Goal: Task Accomplishment & Management: Manage account settings

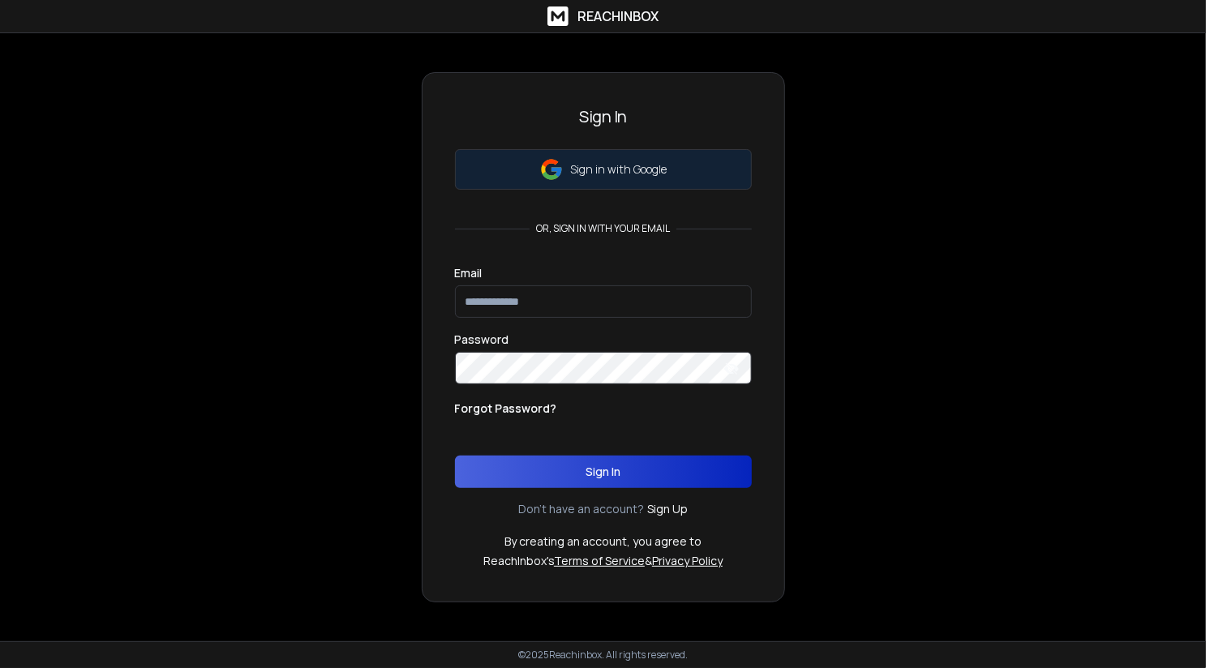
click at [581, 168] on p "Sign in with Google" at bounding box center [618, 169] width 97 height 16
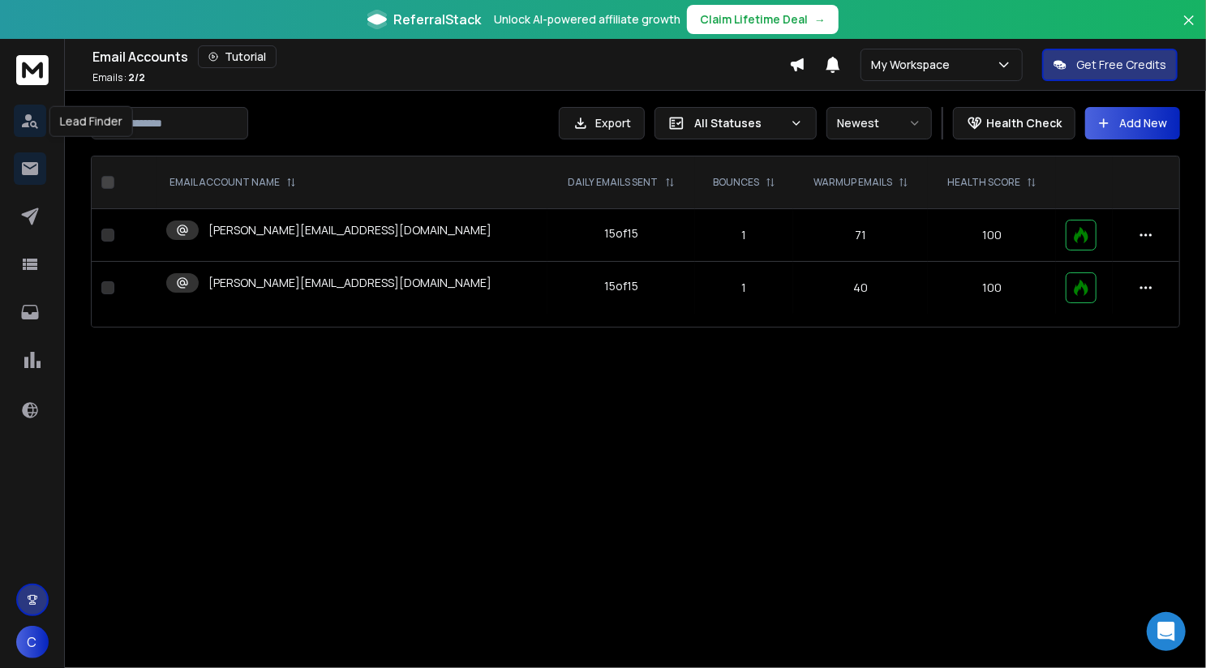
click at [24, 119] on icon at bounding box center [29, 120] width 19 height 19
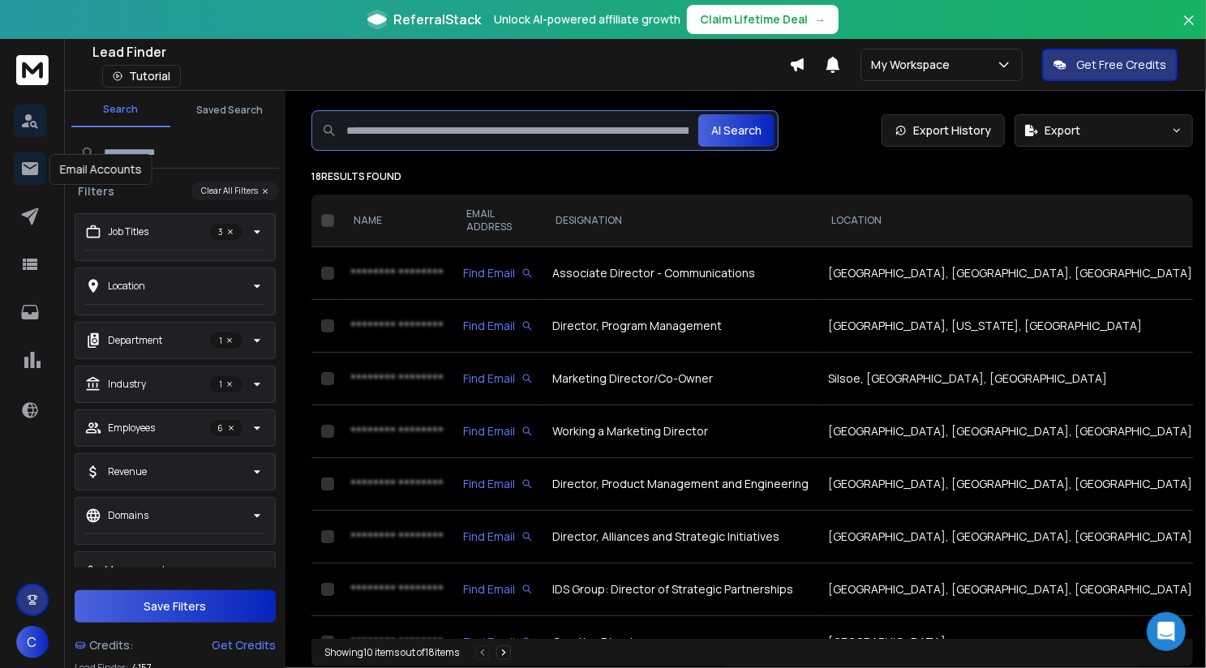
click at [30, 174] on icon at bounding box center [30, 168] width 16 height 13
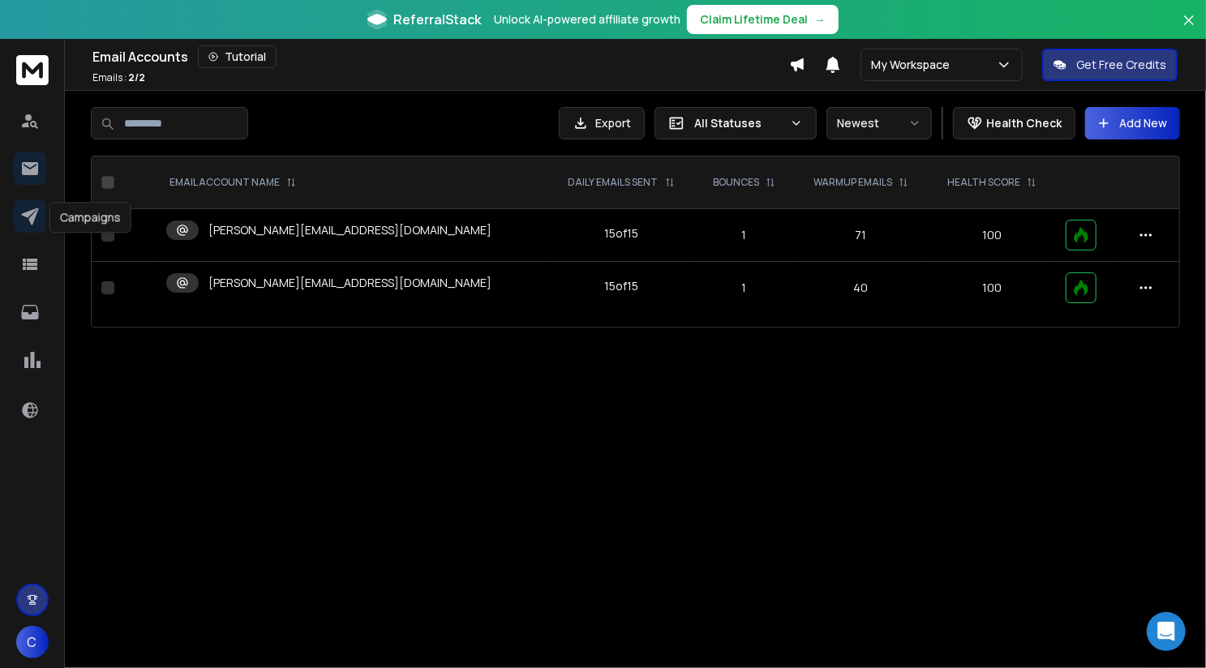
click at [31, 213] on icon at bounding box center [29, 216] width 17 height 17
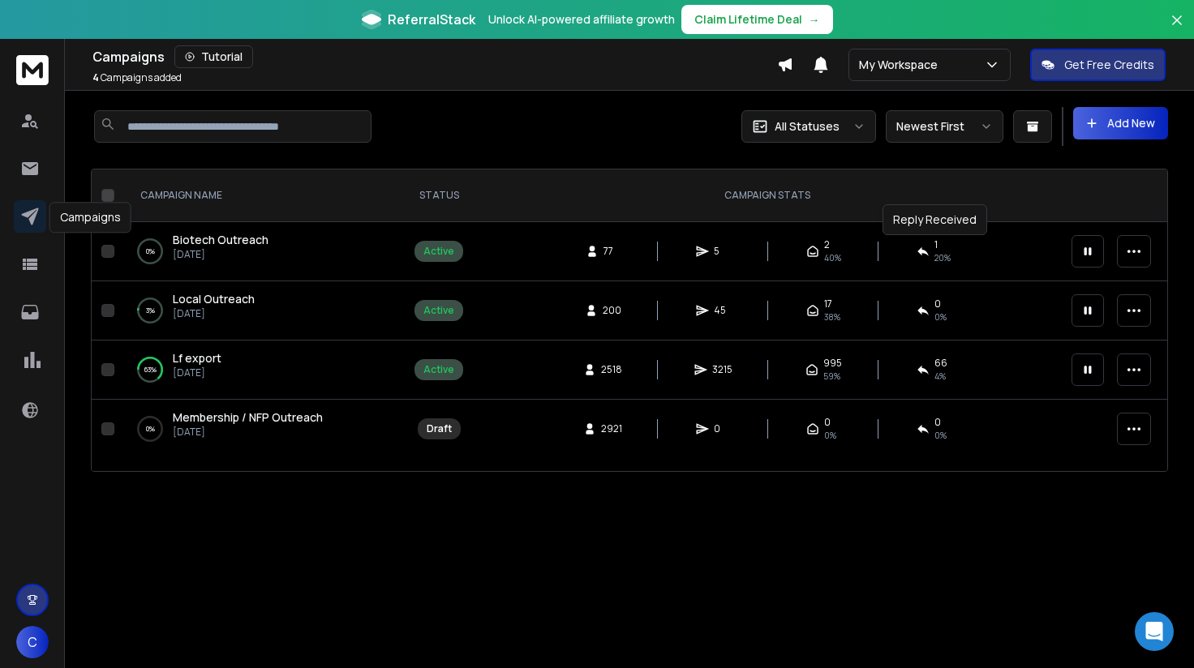
click at [943, 251] on span "20 %" at bounding box center [942, 257] width 16 height 13
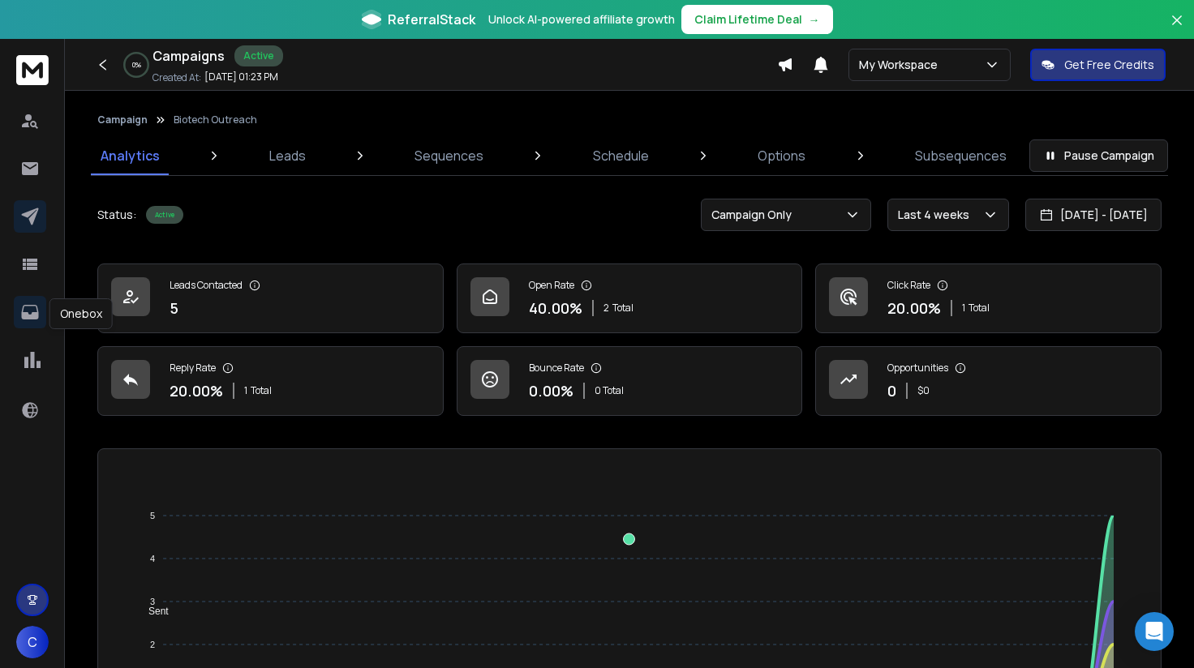
click at [24, 314] on icon at bounding box center [29, 312] width 17 height 15
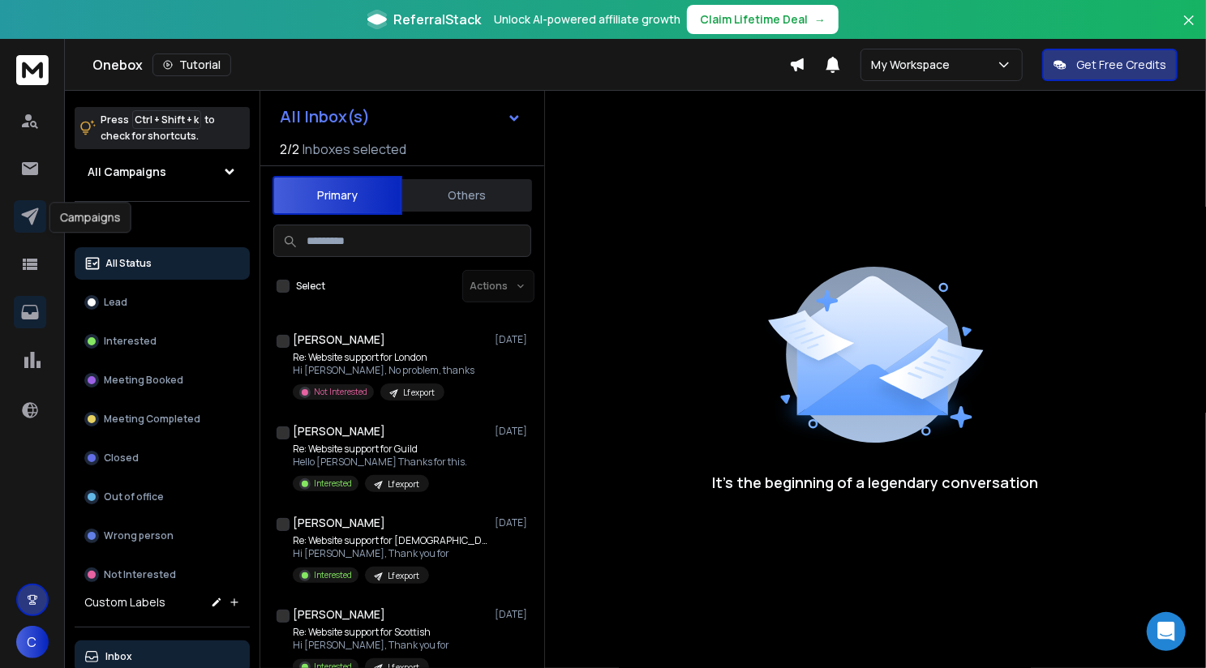
click at [28, 215] on icon at bounding box center [29, 216] width 17 height 17
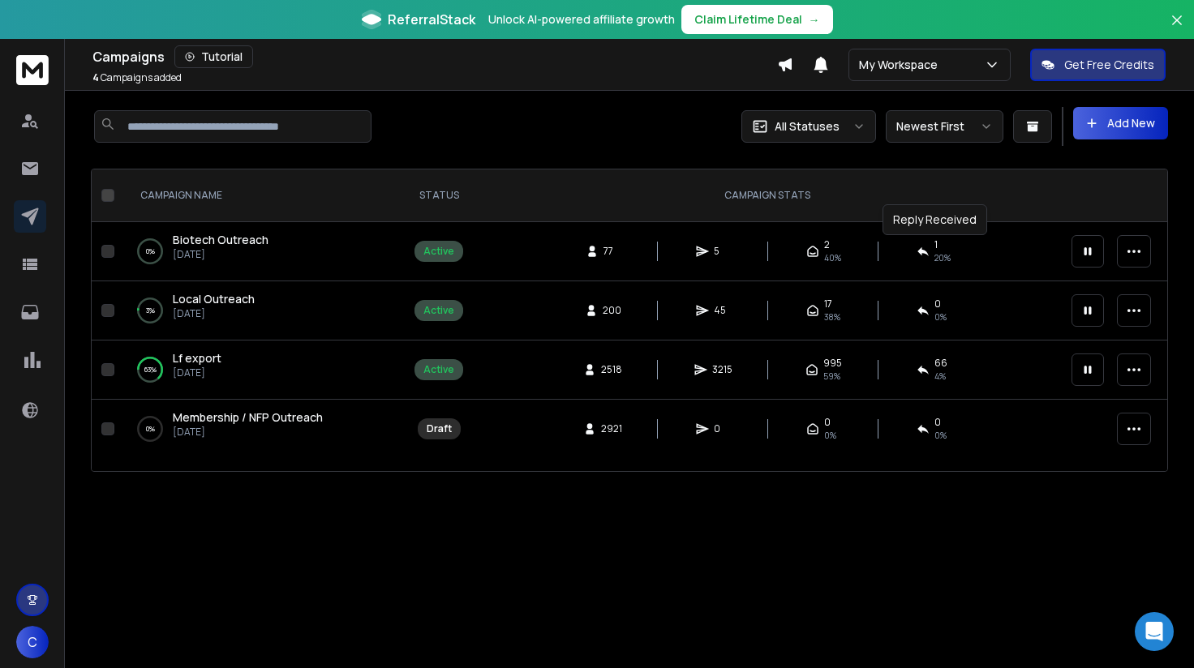
click at [935, 252] on span "20 %" at bounding box center [942, 257] width 16 height 13
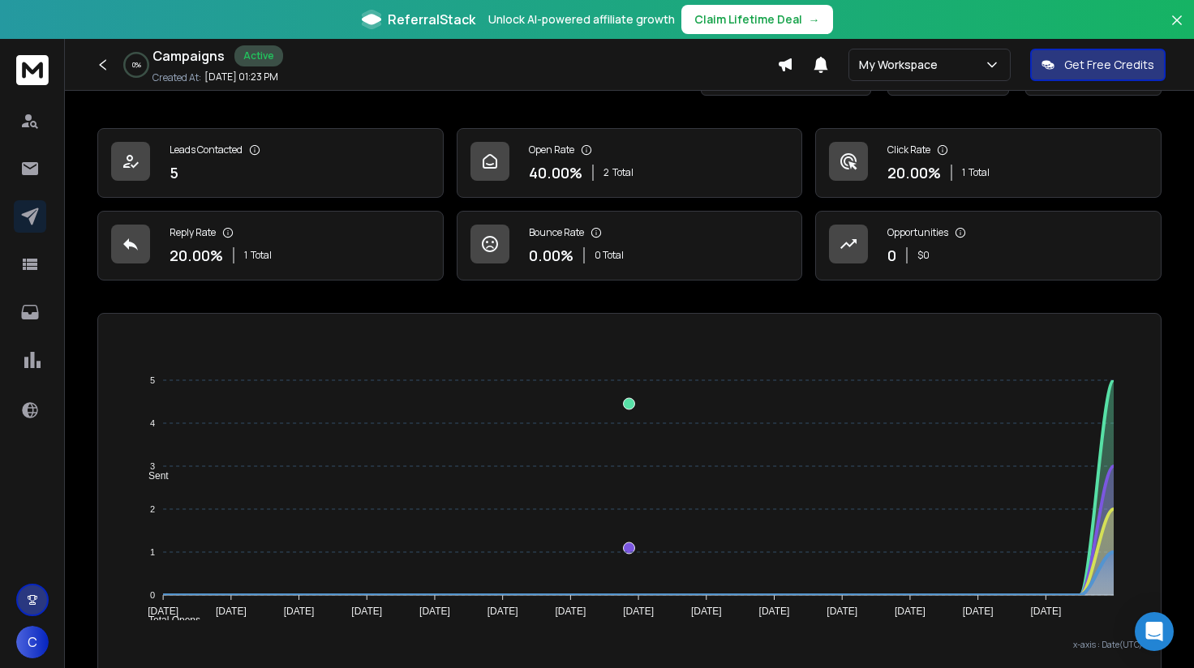
scroll to position [162, 0]
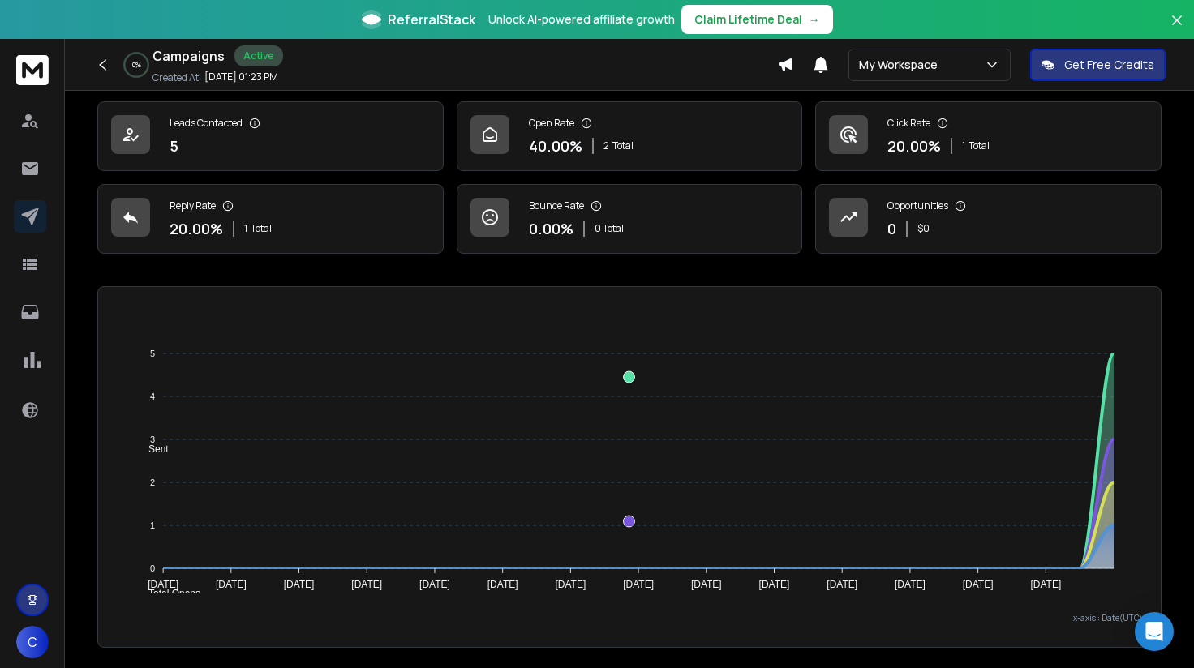
click at [193, 221] on p "20.00 %" at bounding box center [197, 228] width 54 height 23
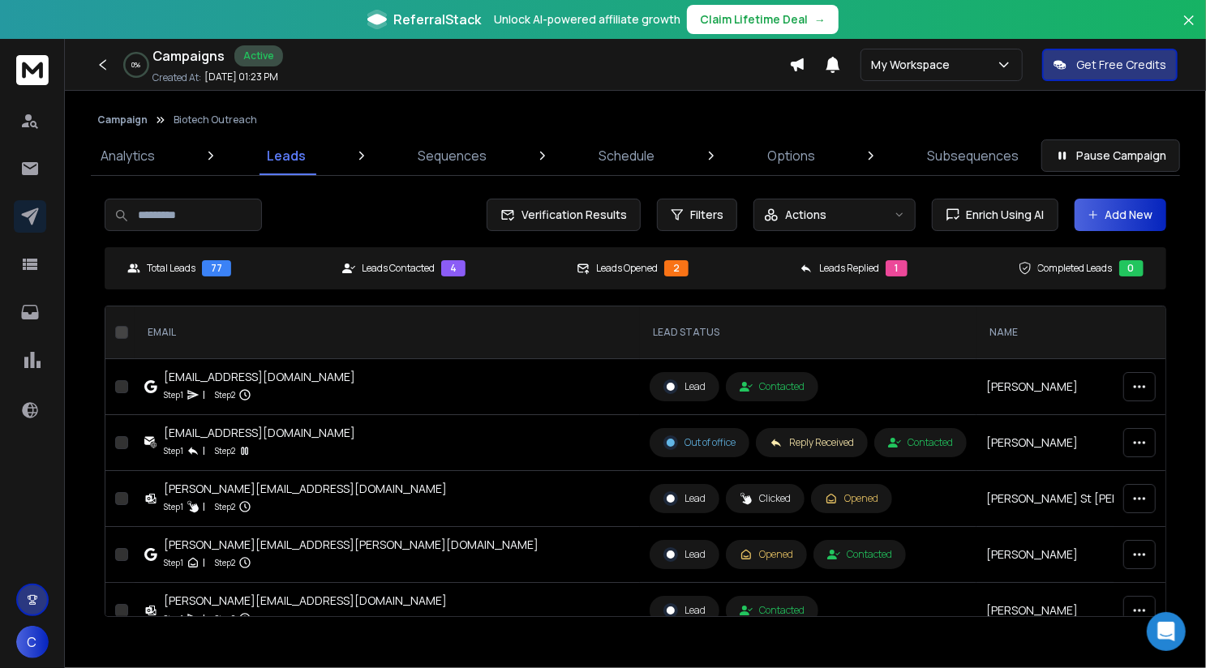
click at [770, 440] on div "Reply Received" at bounding box center [812, 442] width 84 height 13
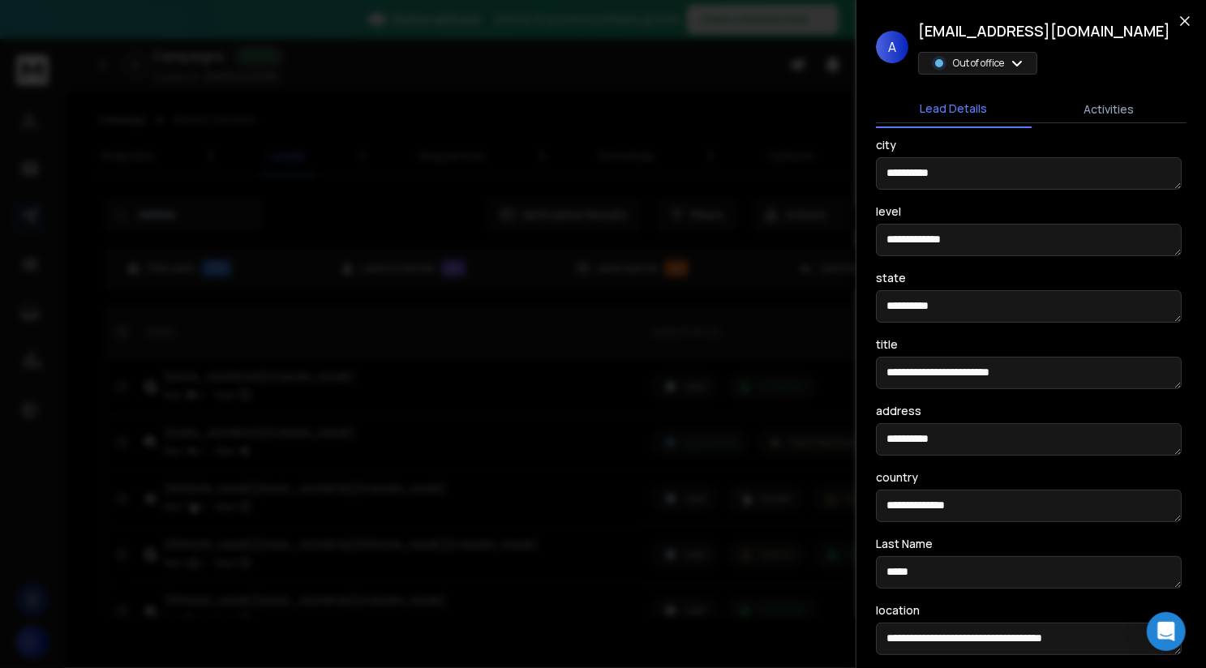
click at [1177, 27] on icon "button" at bounding box center [1185, 21] width 16 height 16
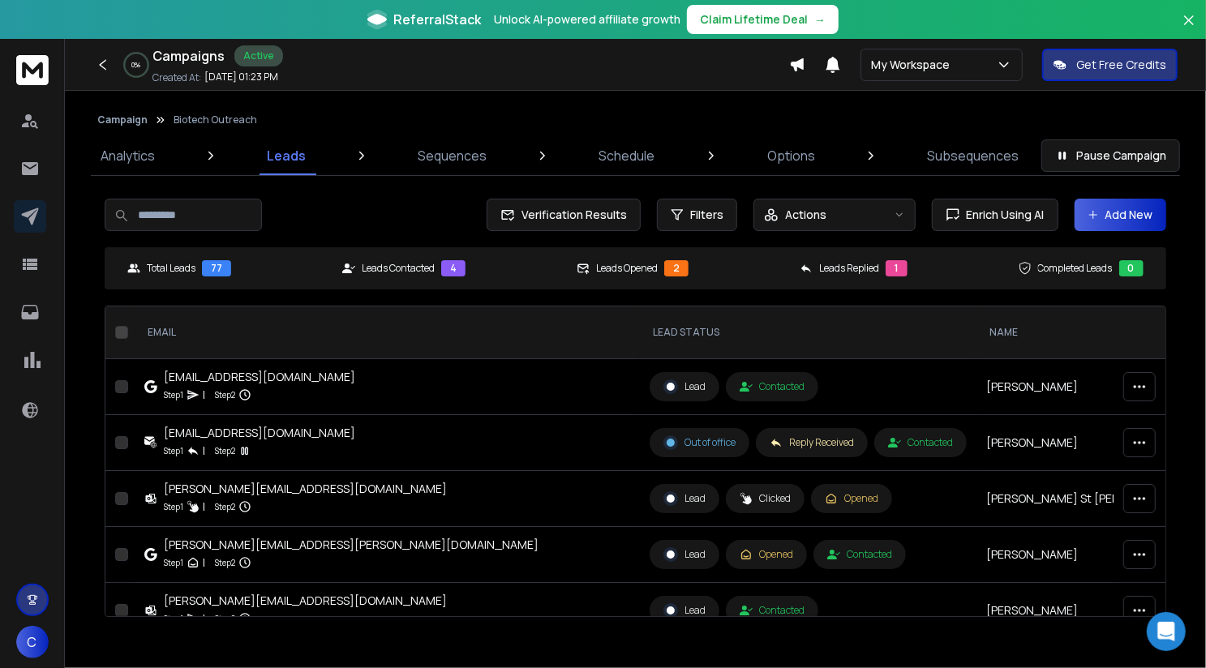
click at [475, 69] on div "0 % Campaigns Active Created At: Oct 08, 2025, 01:23 PM My Workspace Get Free C…" at bounding box center [603, 65] width 1206 height 52
click at [31, 165] on icon at bounding box center [30, 168] width 16 height 13
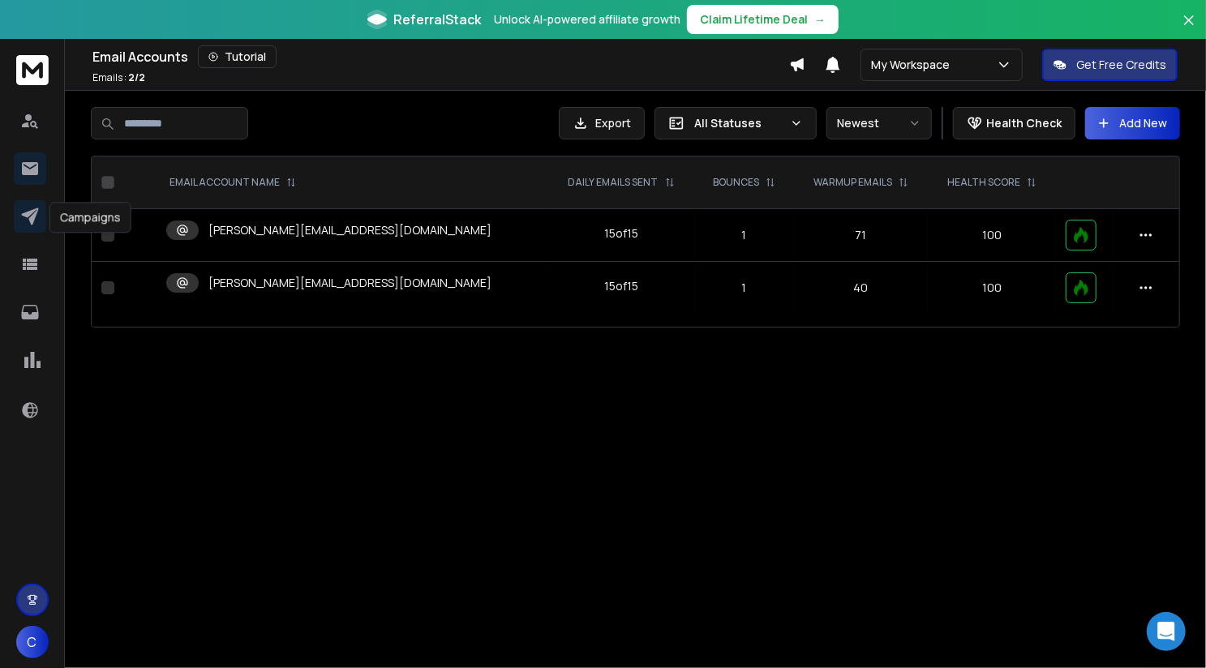
click at [36, 221] on icon at bounding box center [29, 216] width 19 height 19
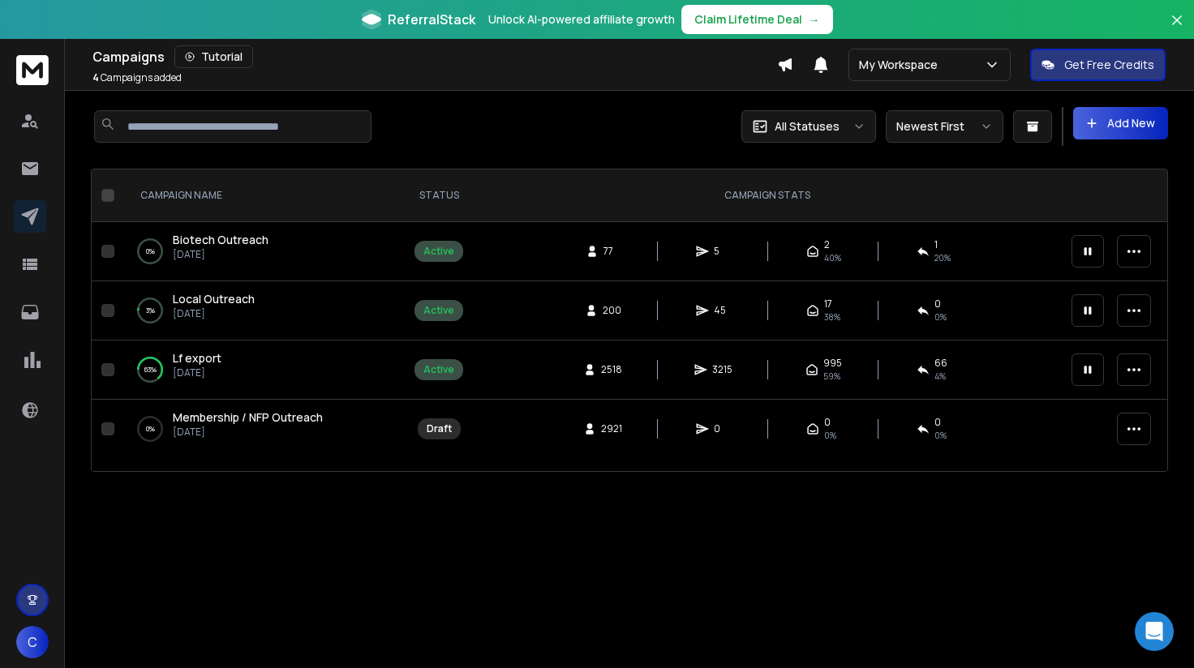
click at [1129, 259] on icon "button" at bounding box center [1134, 251] width 16 height 16
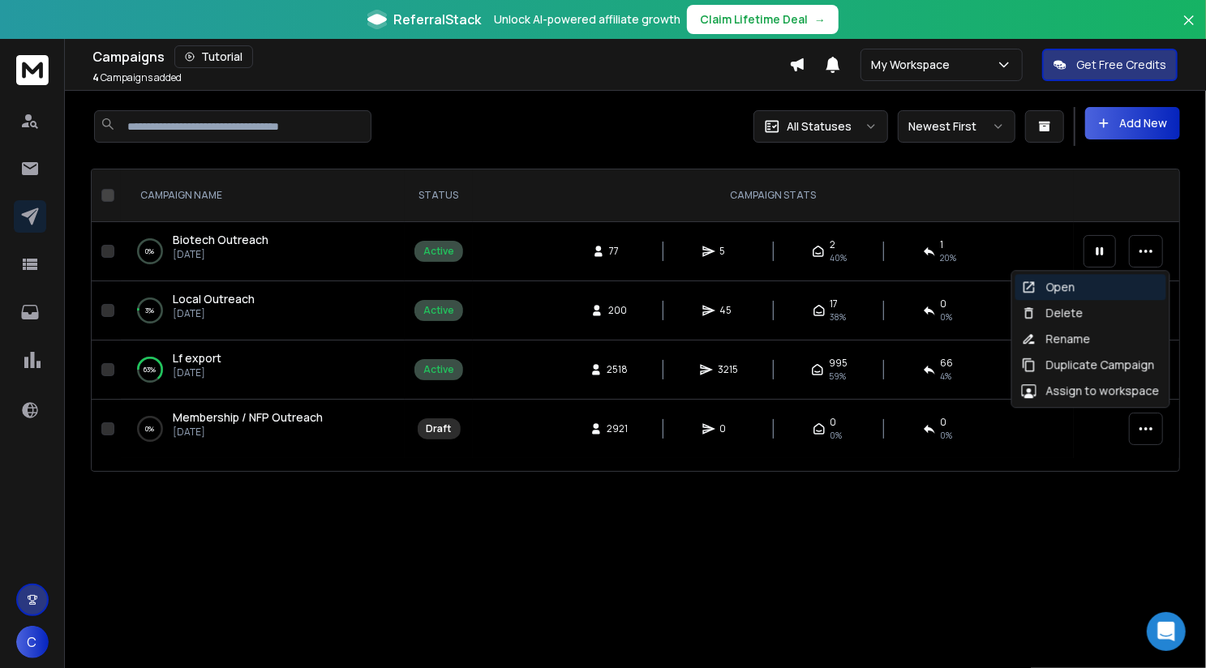
click at [1077, 284] on div "Open" at bounding box center [1091, 287] width 151 height 26
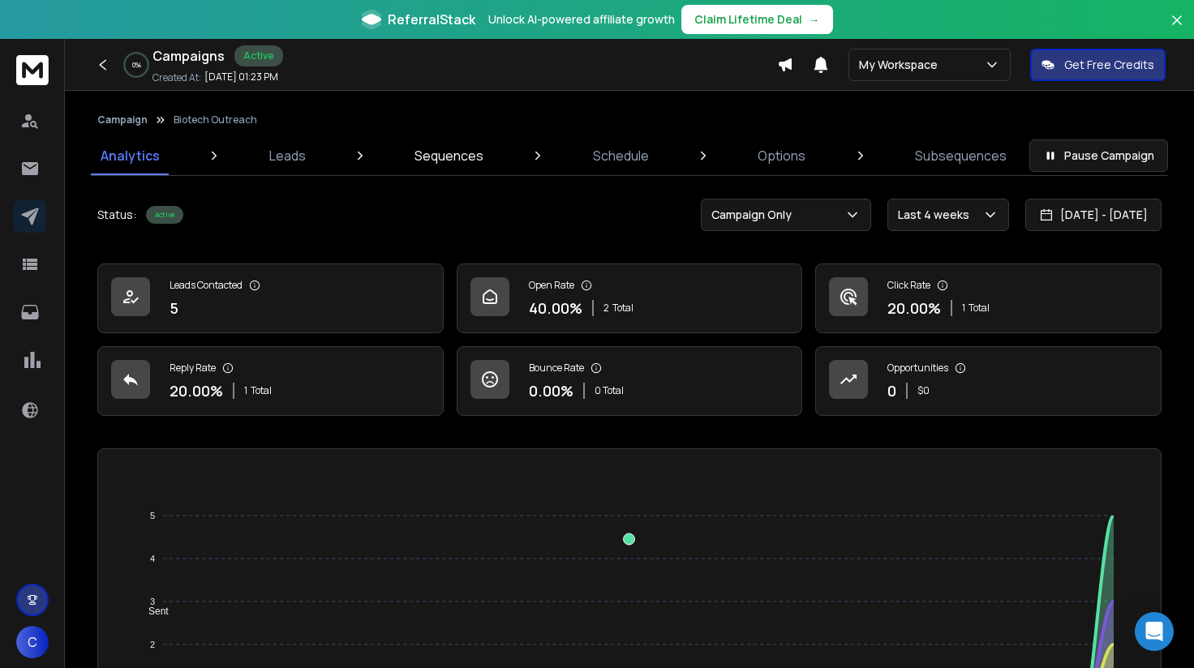
click at [440, 160] on p "Sequences" at bounding box center [448, 155] width 69 height 19
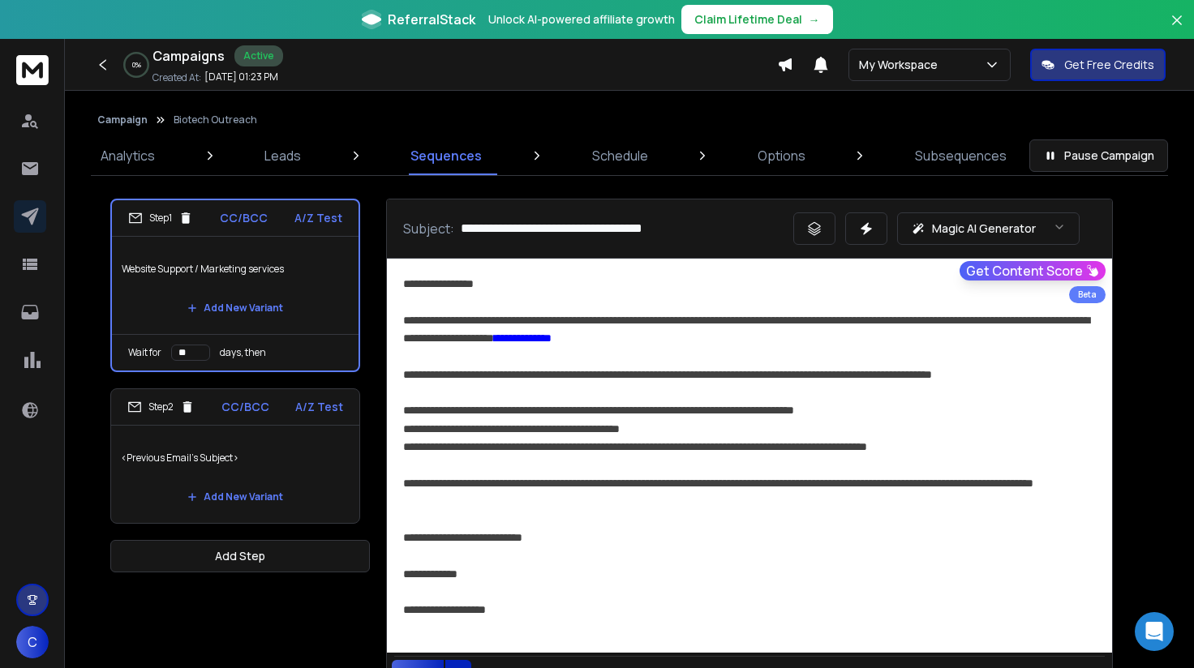
click at [608, 480] on div "**********" at bounding box center [750, 493] width 694 height 37
drag, startPoint x: 809, startPoint y: 483, endPoint x: 822, endPoint y: 483, distance: 13.0
click at [822, 483] on div "**********" at bounding box center [750, 493] width 694 height 37
click at [821, 483] on div "**********" at bounding box center [750, 493] width 694 height 37
drag, startPoint x: 818, startPoint y: 483, endPoint x: 910, endPoint y: 483, distance: 91.7
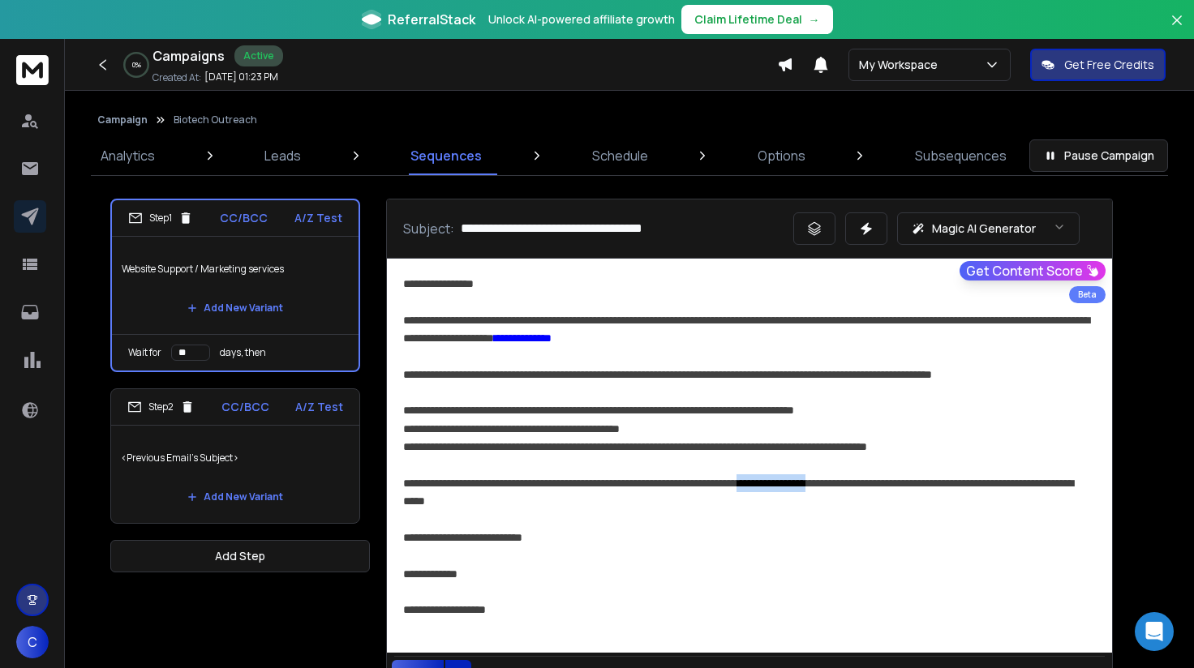
click at [910, 483] on div "**********" at bounding box center [750, 493] width 694 height 37
click at [899, 496] on div "**********" at bounding box center [750, 493] width 694 height 37
drag, startPoint x: 573, startPoint y: 539, endPoint x: 404, endPoint y: 535, distance: 168.7
click at [404, 535] on div "**********" at bounding box center [750, 538] width 694 height 18
click at [938, 376] on div "**********" at bounding box center [750, 375] width 694 height 18
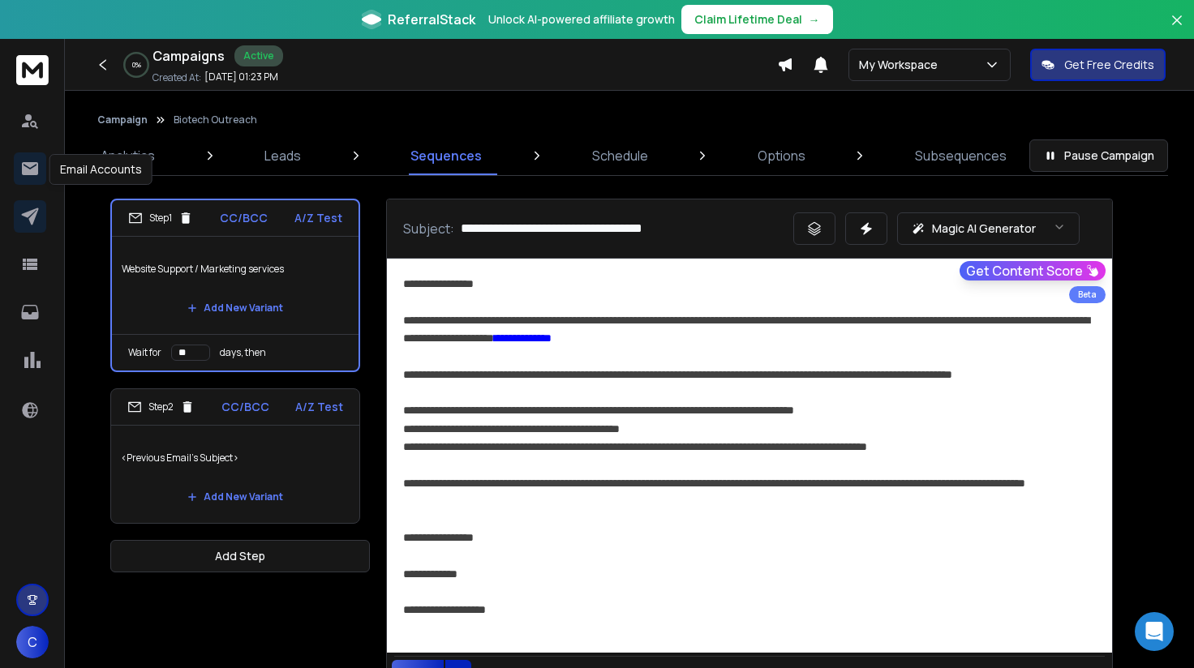
click at [28, 163] on icon at bounding box center [30, 168] width 16 height 13
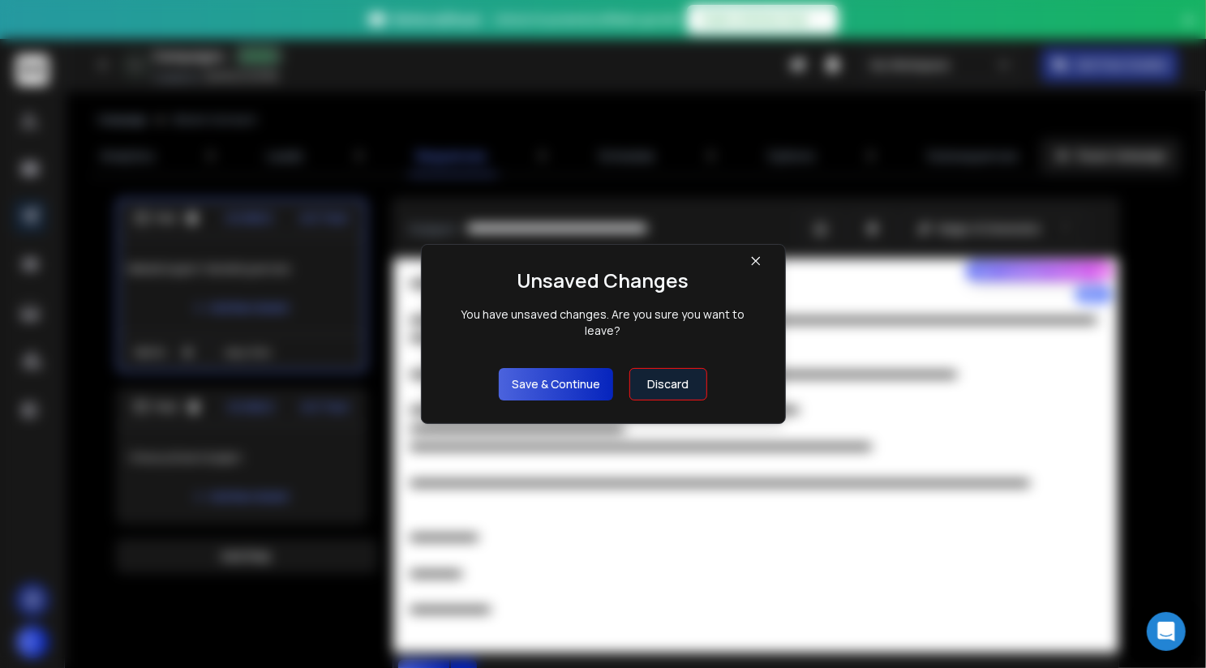
click at [757, 266] on icon at bounding box center [755, 261] width 9 height 9
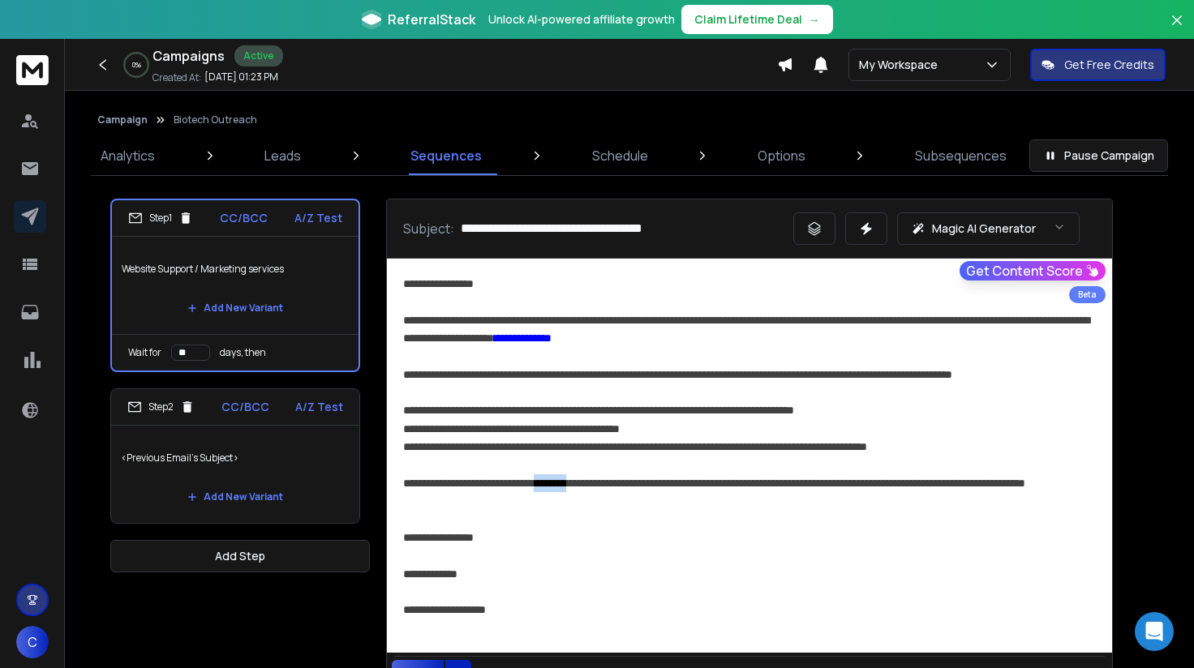
drag, startPoint x: 610, startPoint y: 481, endPoint x: 565, endPoint y: 486, distance: 44.9
click at [565, 486] on div "**********" at bounding box center [750, 493] width 694 height 37
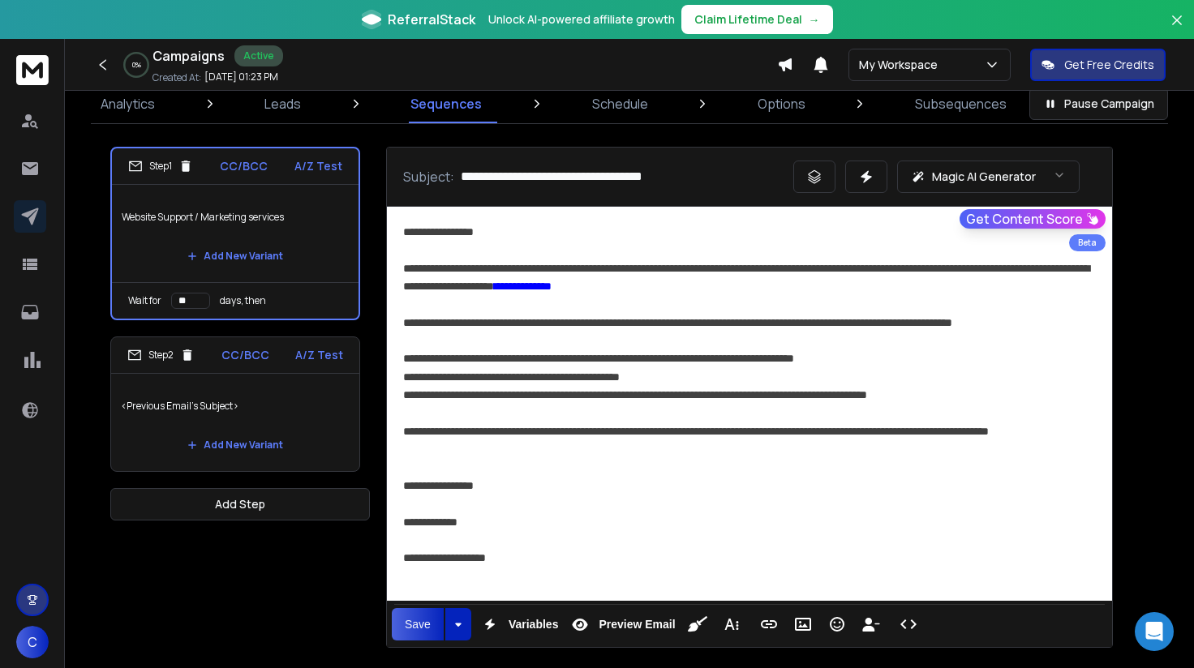
scroll to position [54, 0]
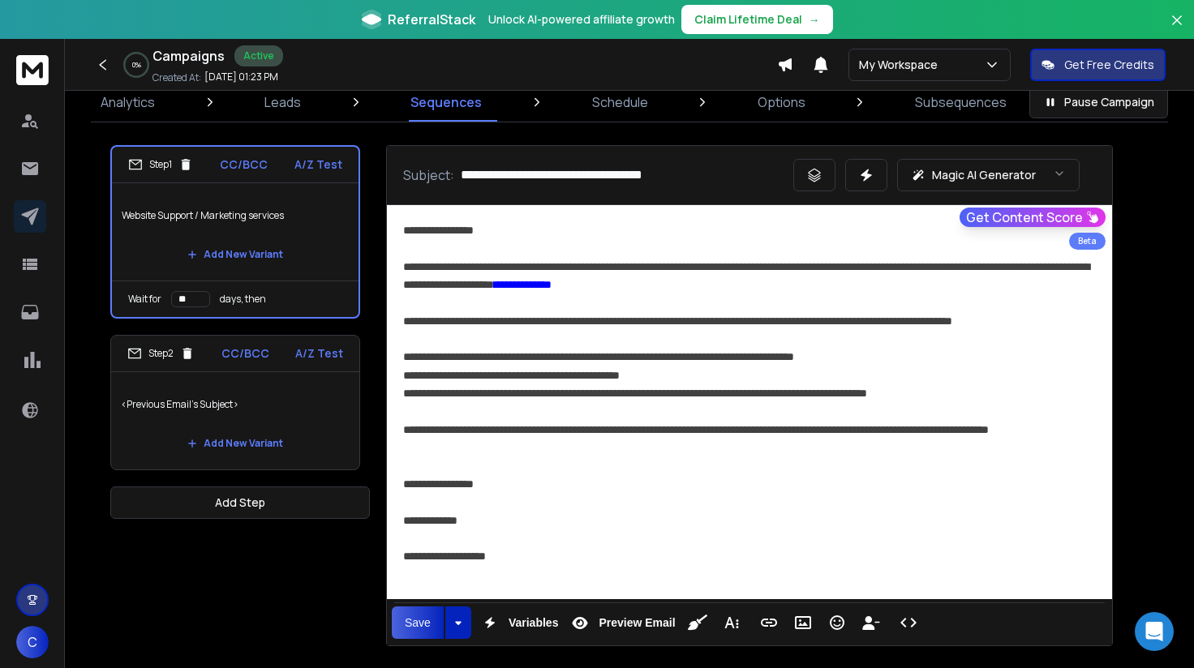
click at [927, 429] on div "**********" at bounding box center [750, 439] width 694 height 37
click at [448, 392] on div "**********" at bounding box center [750, 393] width 694 height 18
click at [459, 392] on div "**********" at bounding box center [750, 393] width 694 height 18
click at [30, 219] on icon at bounding box center [29, 216] width 17 height 17
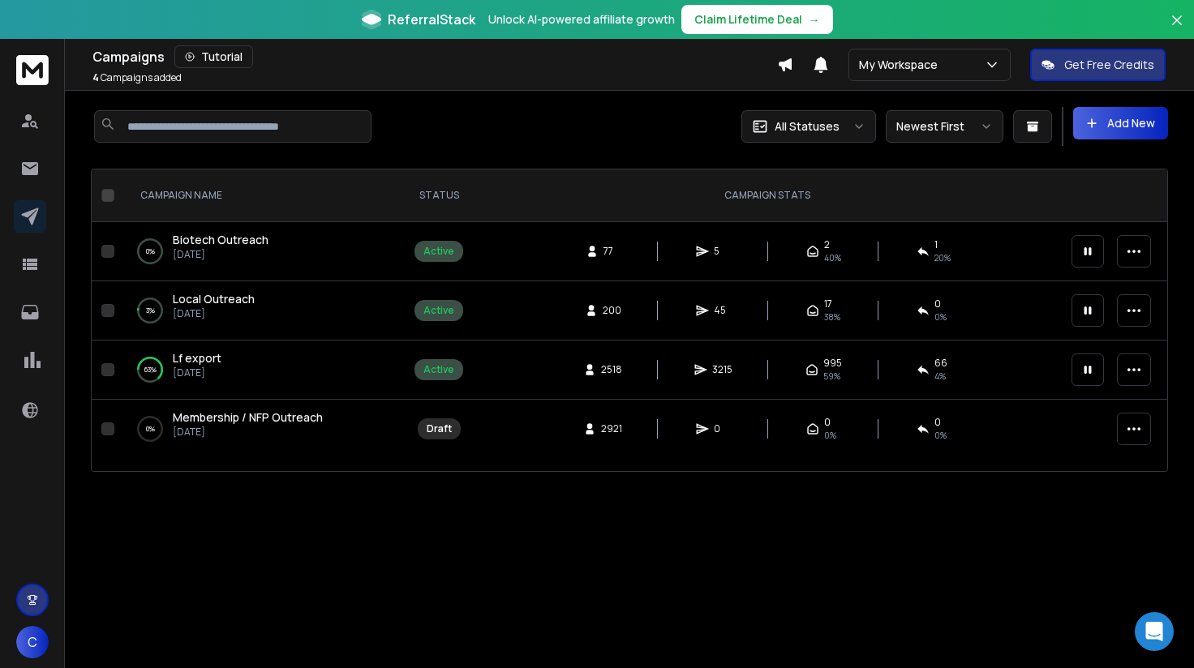
click at [484, 88] on div "Campaigns Tutorial 4 Campaigns added My Workspace Get Free Credits" at bounding box center [597, 65] width 1194 height 52
click at [216, 235] on span "Biotech Outreach" at bounding box center [221, 239] width 96 height 15
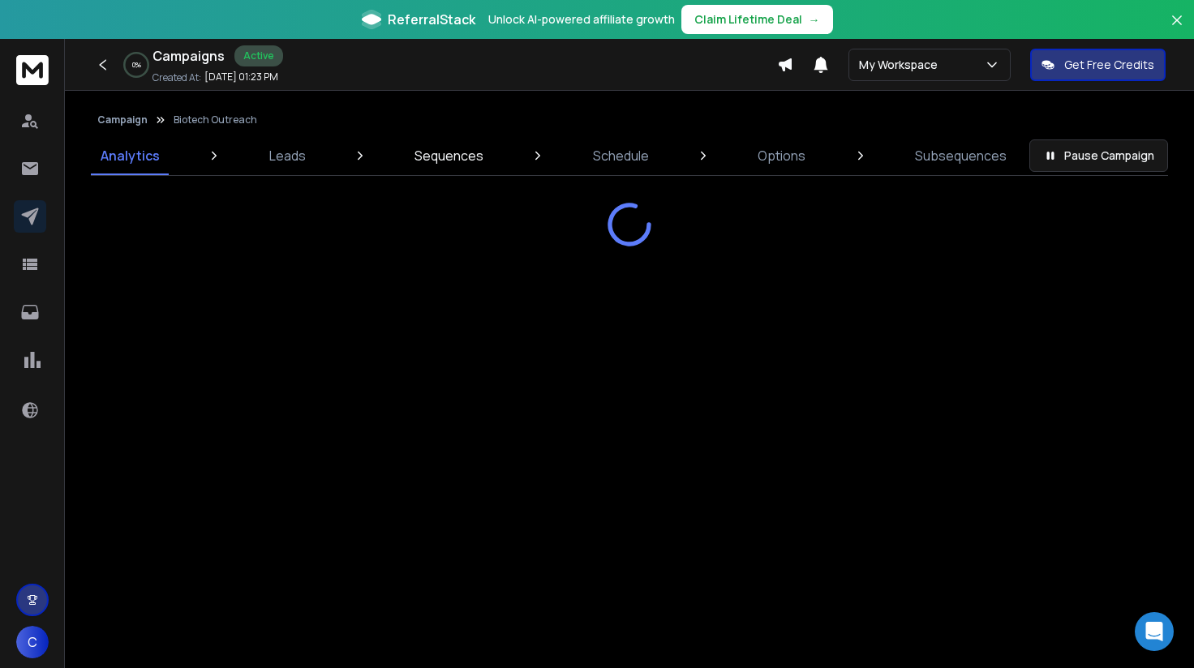
click at [435, 152] on p "Sequences" at bounding box center [448, 155] width 69 height 19
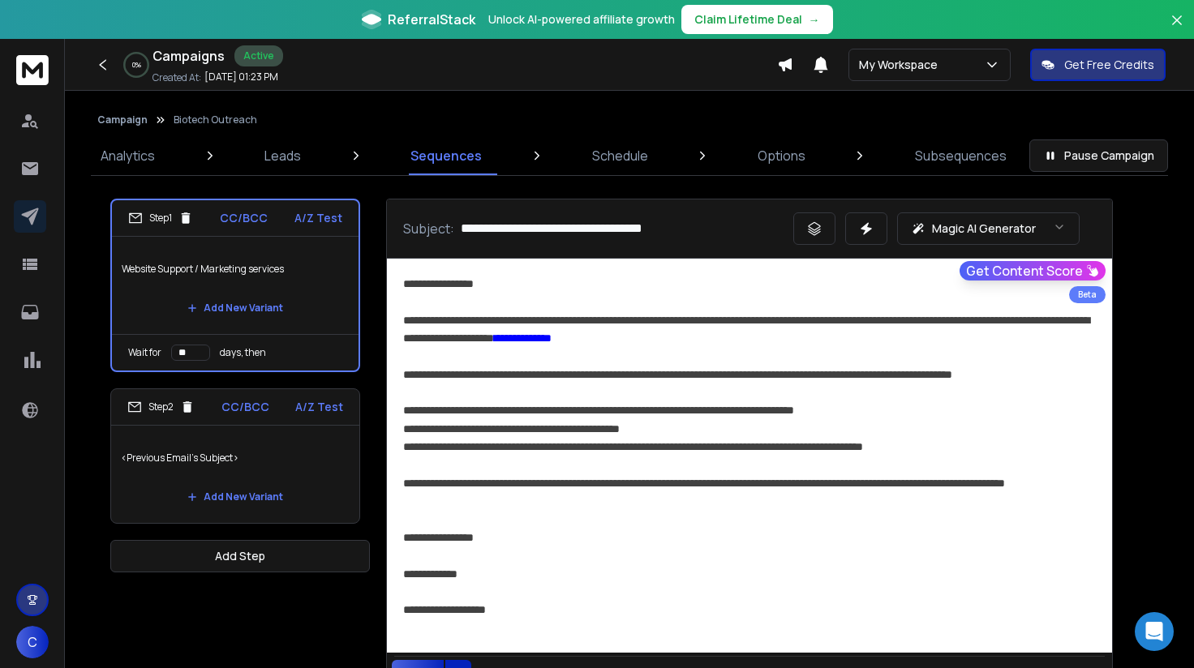
click at [269, 476] on p "<Previous Email's Subject>" at bounding box center [235, 458] width 229 height 45
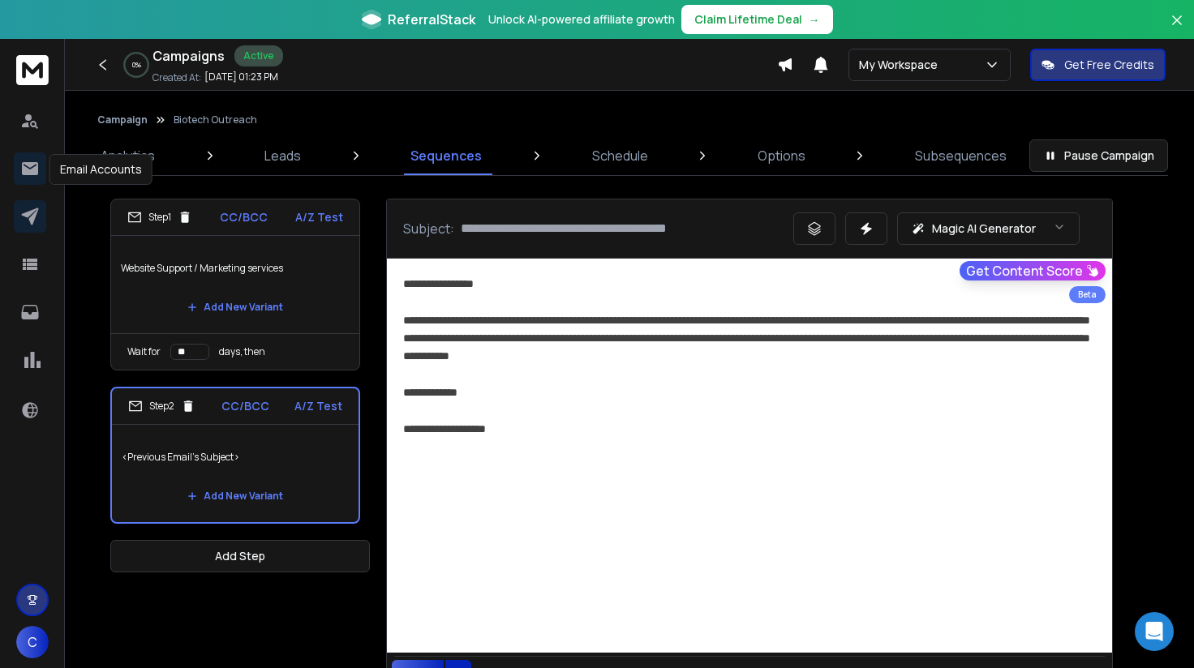
click at [34, 164] on icon at bounding box center [30, 168] width 16 height 13
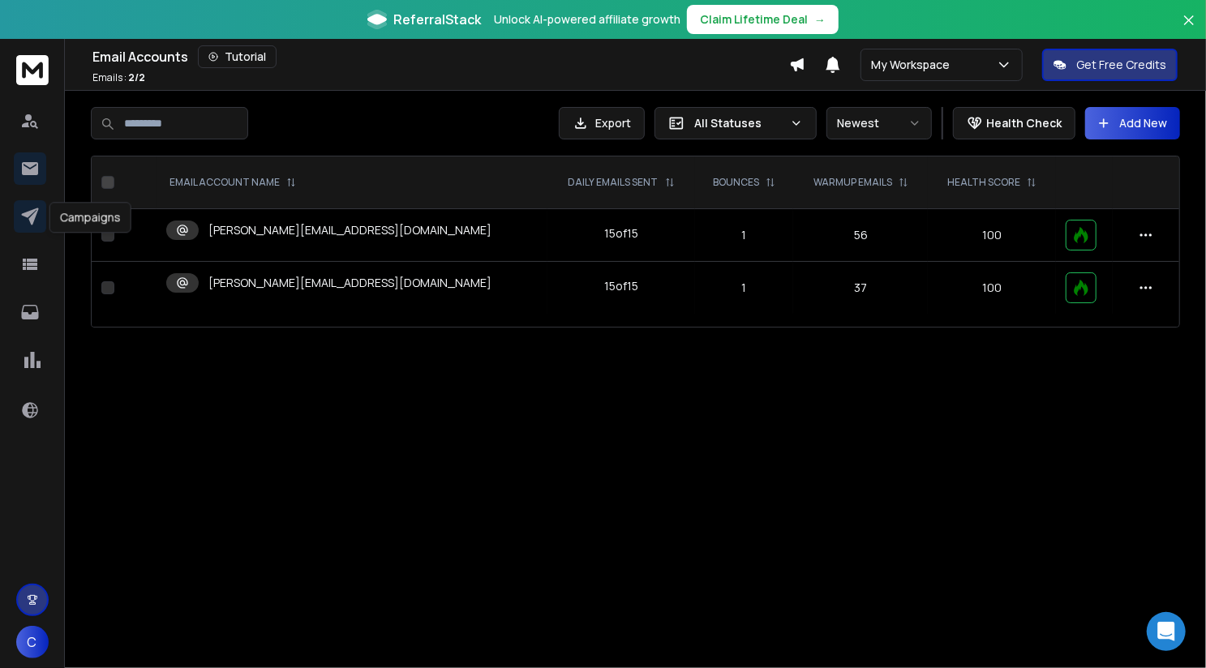
click at [20, 218] on icon at bounding box center [29, 216] width 19 height 19
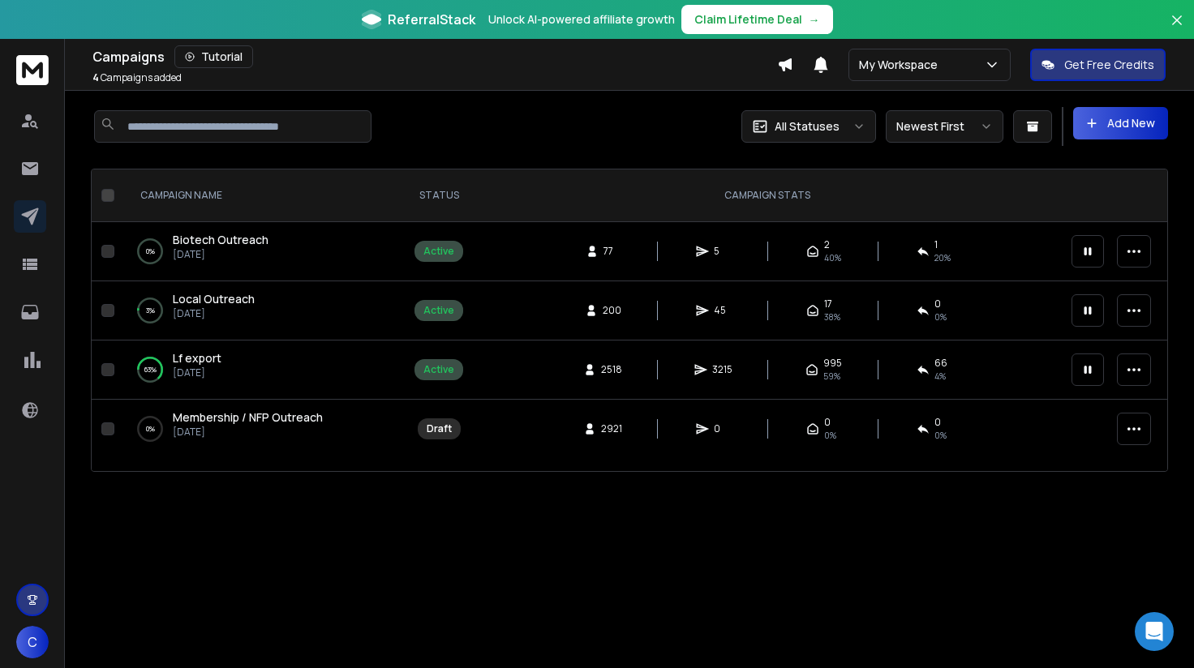
click at [714, 66] on div "Campaigns Tutorial" at bounding box center [434, 56] width 685 height 23
click at [573, 96] on div "Campaigns 4 Campaigns Added All Statuses Newest First Add New CAMPAIGN NAME STA…" at bounding box center [629, 441] width 1129 height 701
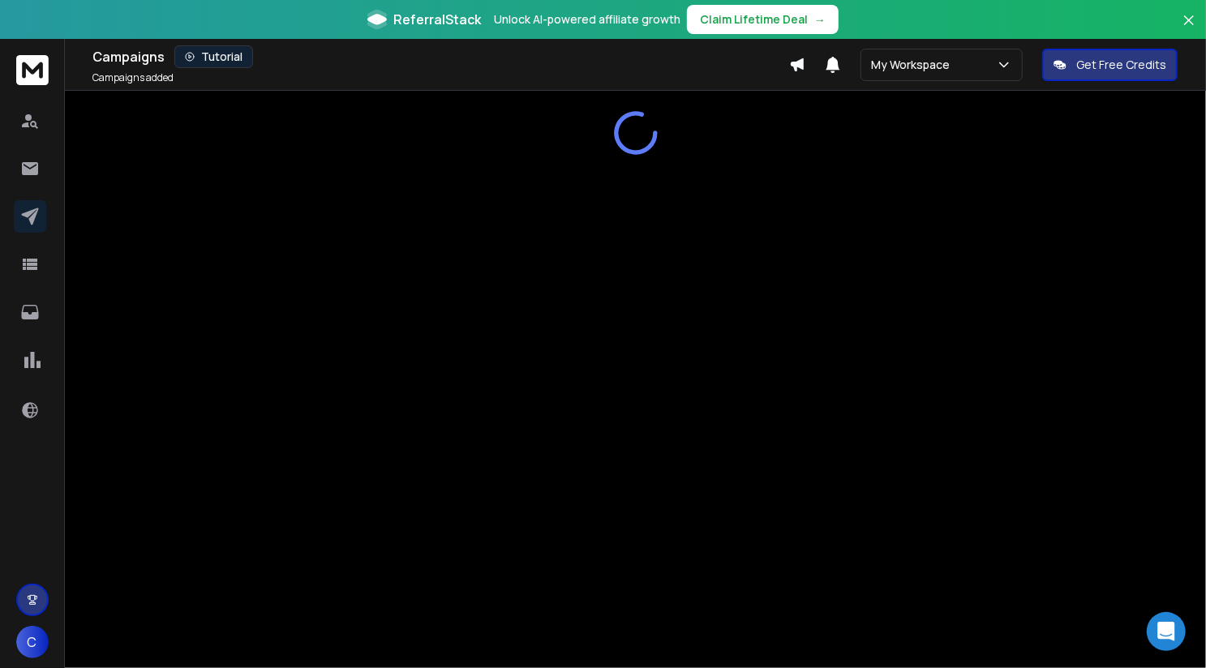
click at [216, 58] on button "Tutorial" at bounding box center [213, 56] width 79 height 23
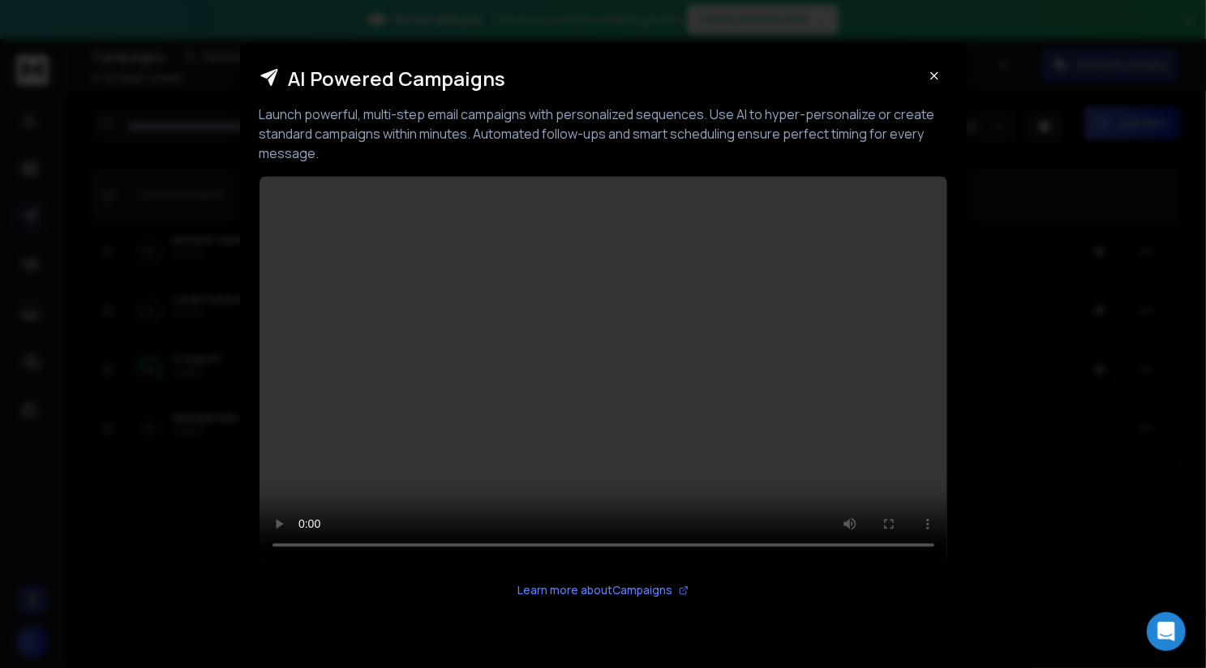
click at [1022, 291] on div at bounding box center [603, 334] width 1206 height 668
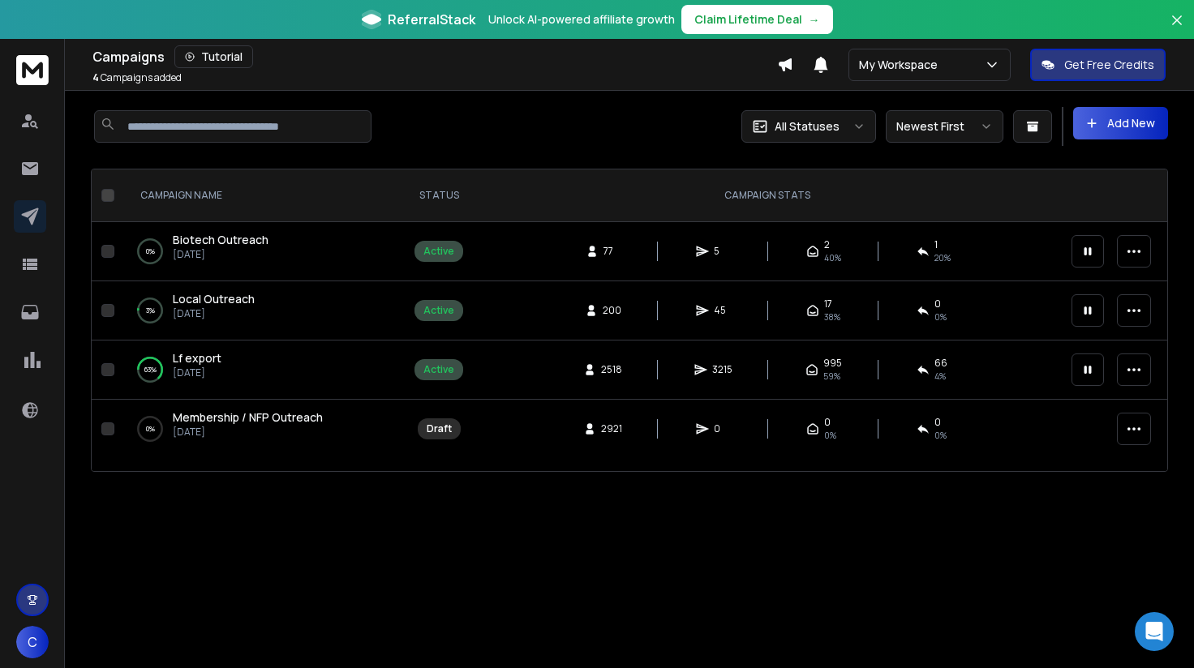
click at [202, 354] on span "Lf export" at bounding box center [197, 357] width 49 height 15
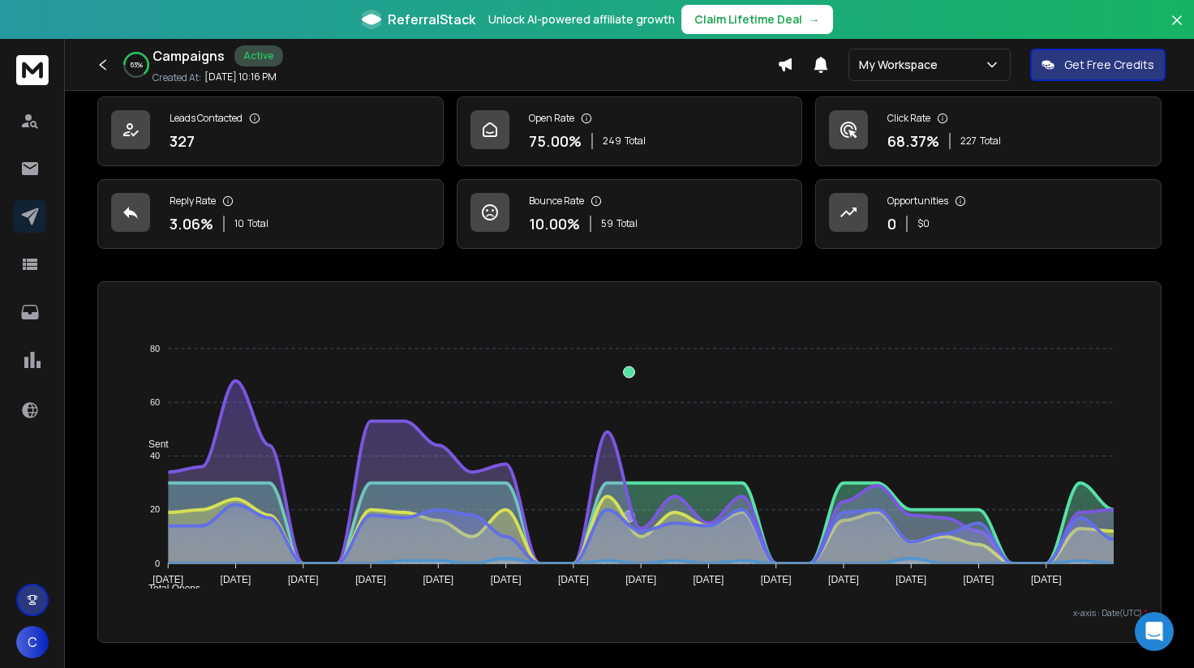
scroll to position [243, 0]
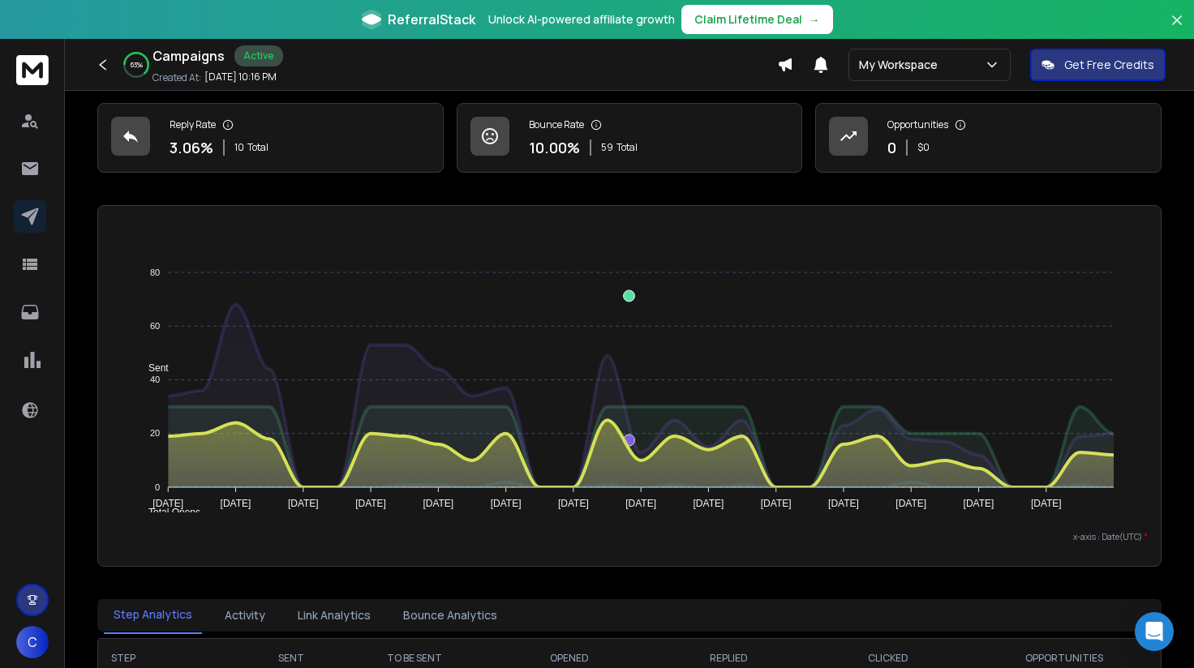
click at [211, 651] on span "Unique Opens" at bounding box center [173, 656] width 75 height 11
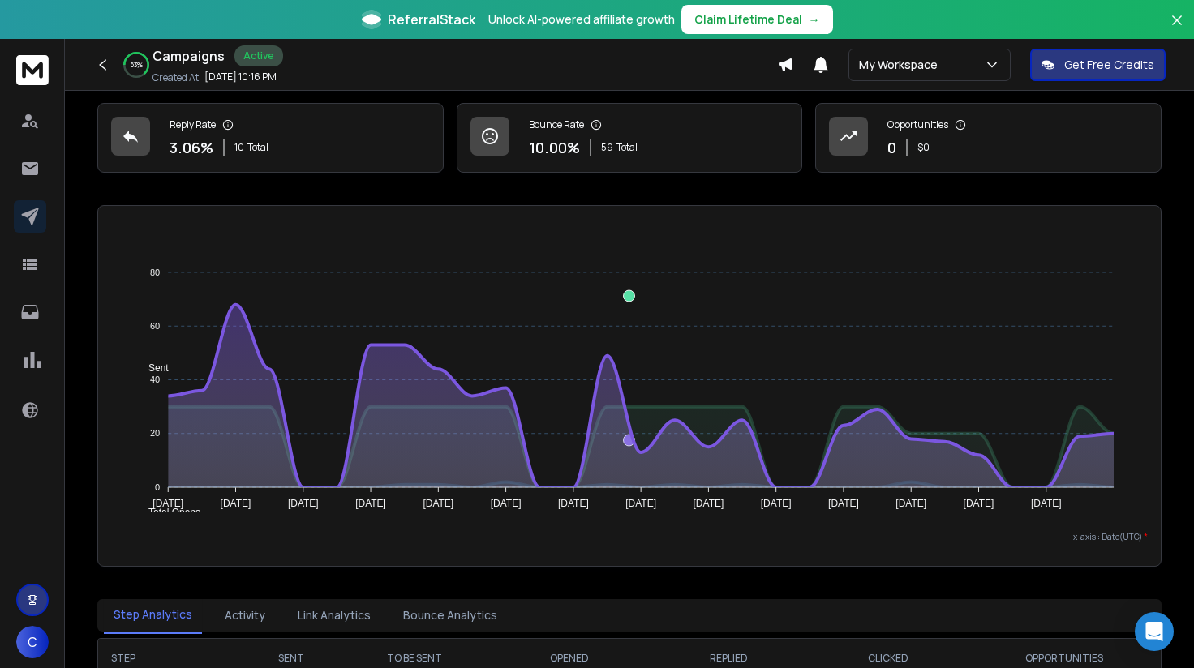
click at [200, 507] on span "Total Opens" at bounding box center [168, 512] width 64 height 11
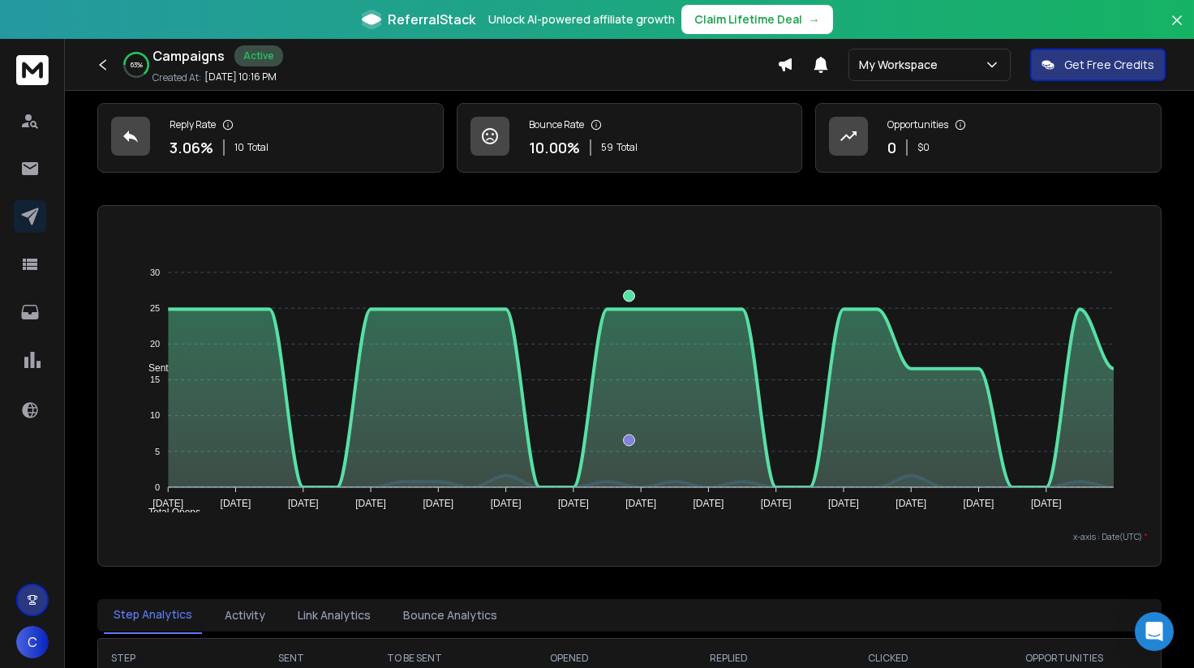
click at [166, 363] on span "Sent" at bounding box center [152, 368] width 32 height 11
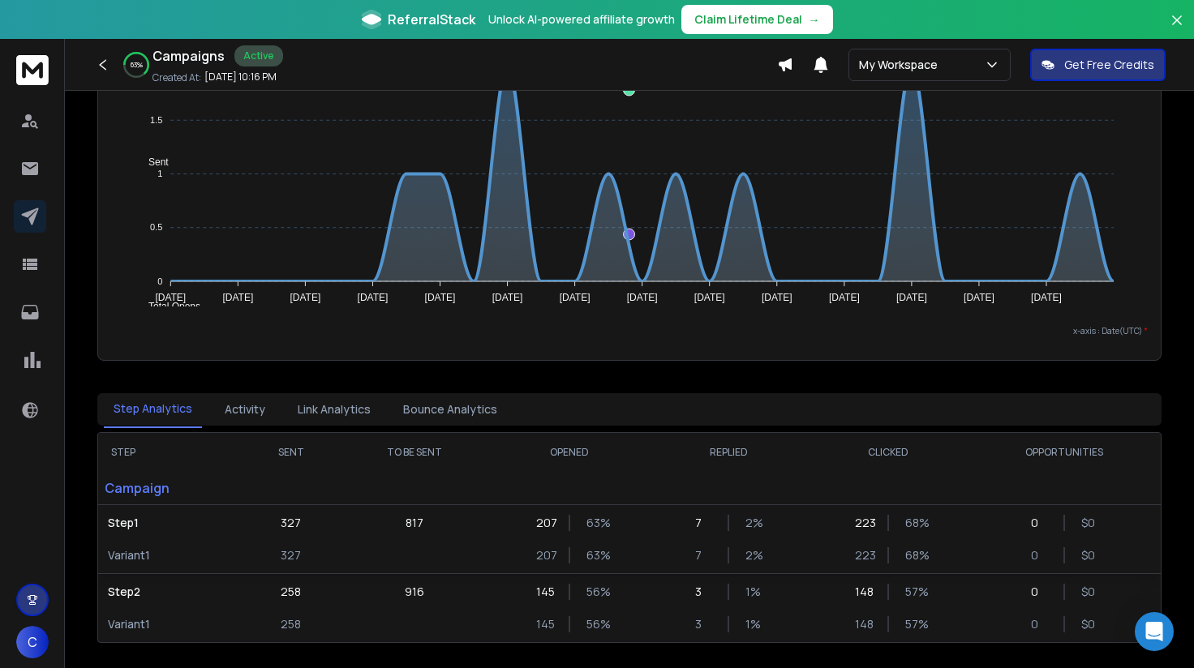
scroll to position [450, 0]
click at [243, 412] on button "Activity" at bounding box center [245, 409] width 60 height 36
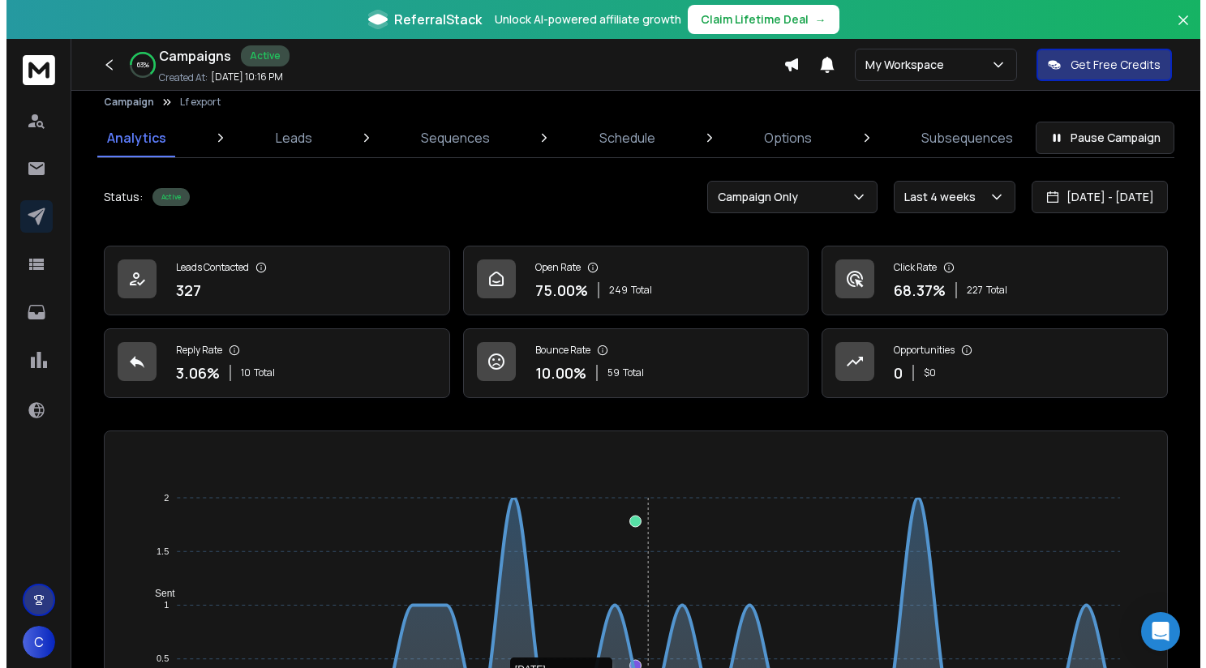
scroll to position [0, 0]
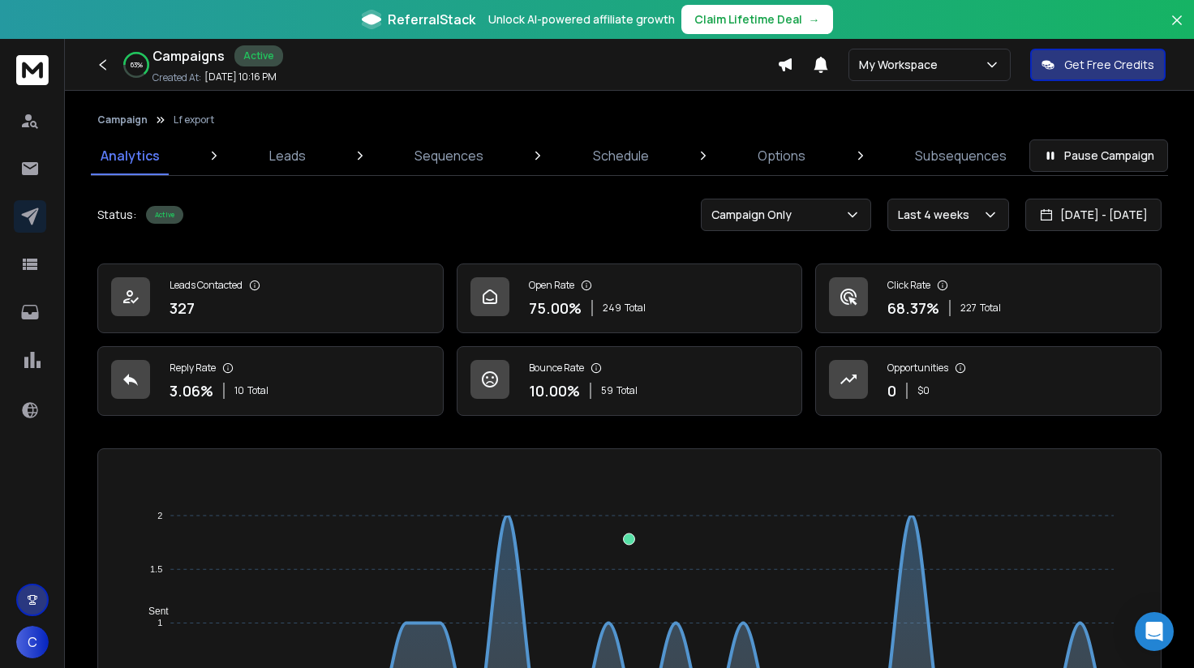
click at [290, 375] on link "Reply Rate 3.06 % 10 Total" at bounding box center [270, 381] width 346 height 70
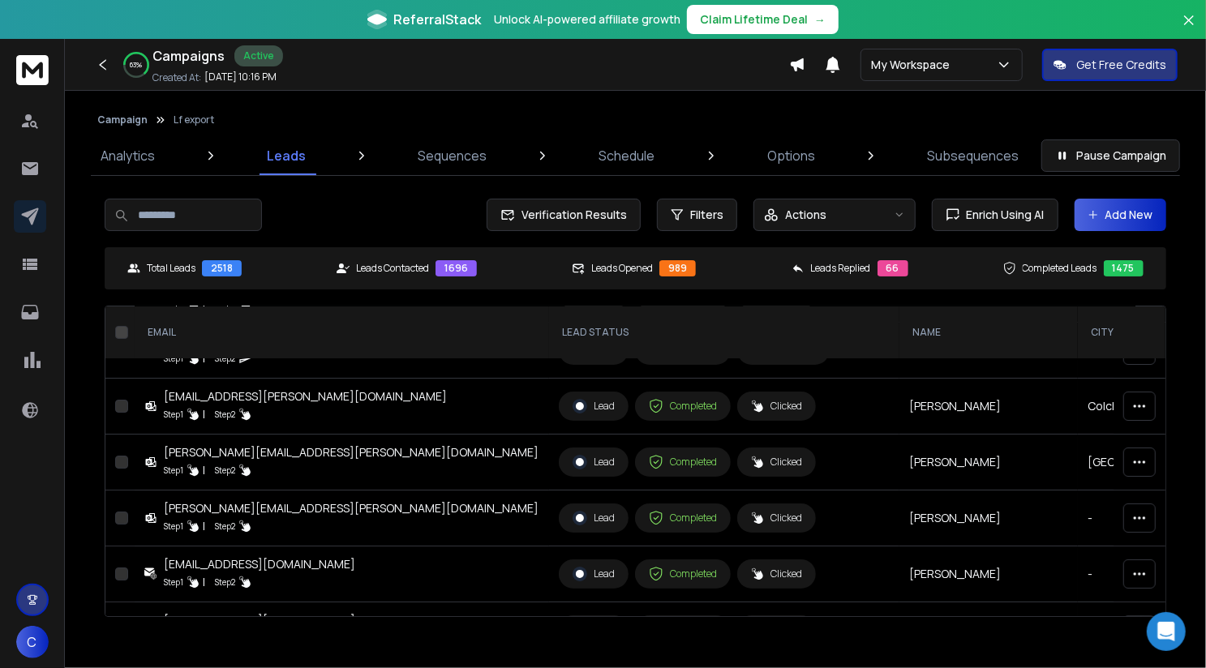
scroll to position [162, 0]
